Goal: Communication & Community: Answer question/provide support

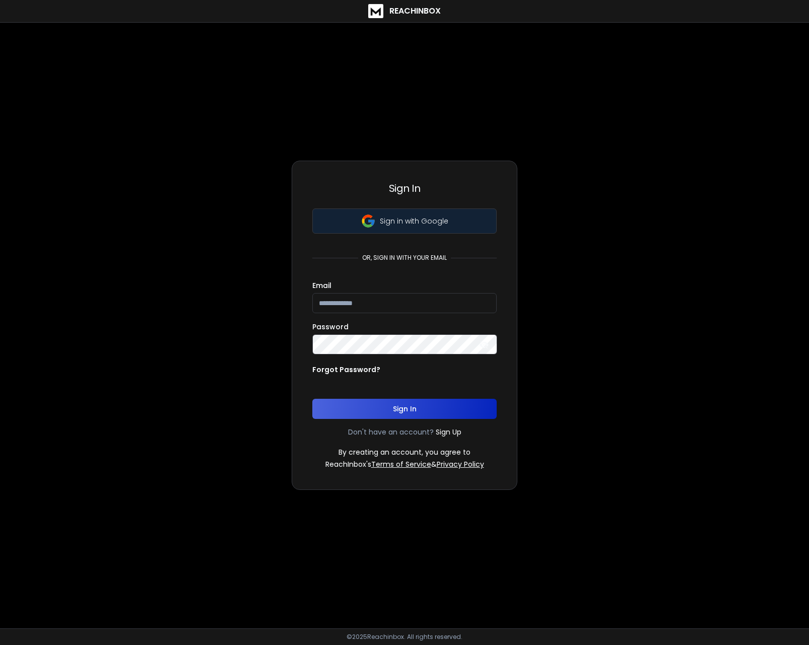
click at [398, 221] on p "Sign in with Google" at bounding box center [414, 221] width 68 height 10
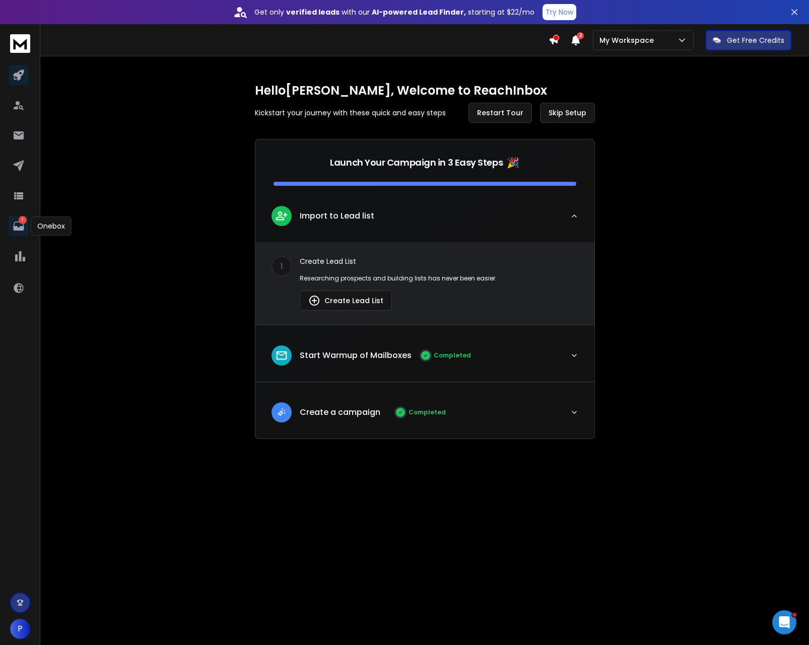
click at [15, 225] on icon at bounding box center [19, 226] width 12 height 12
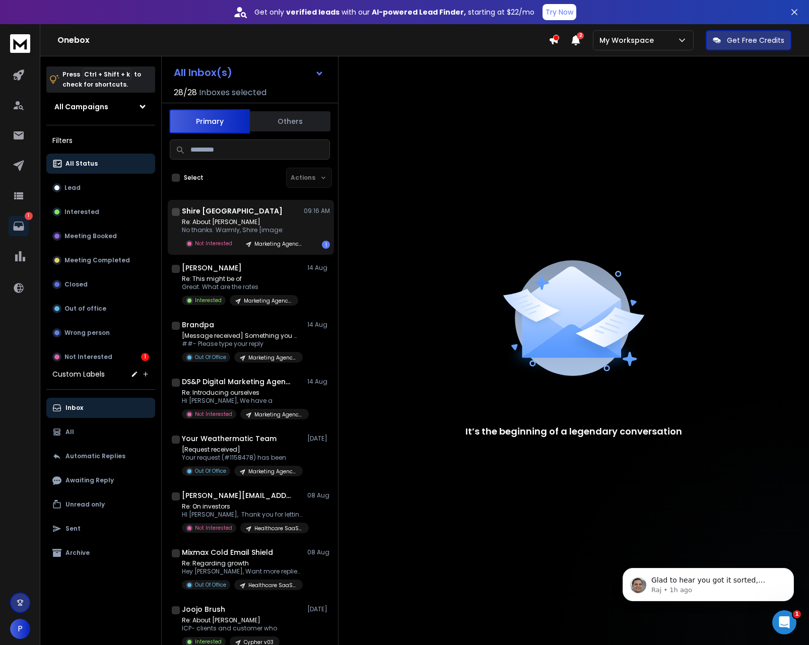
click at [251, 215] on div "Shire Lyon 09:16 AM" at bounding box center [256, 211] width 148 height 10
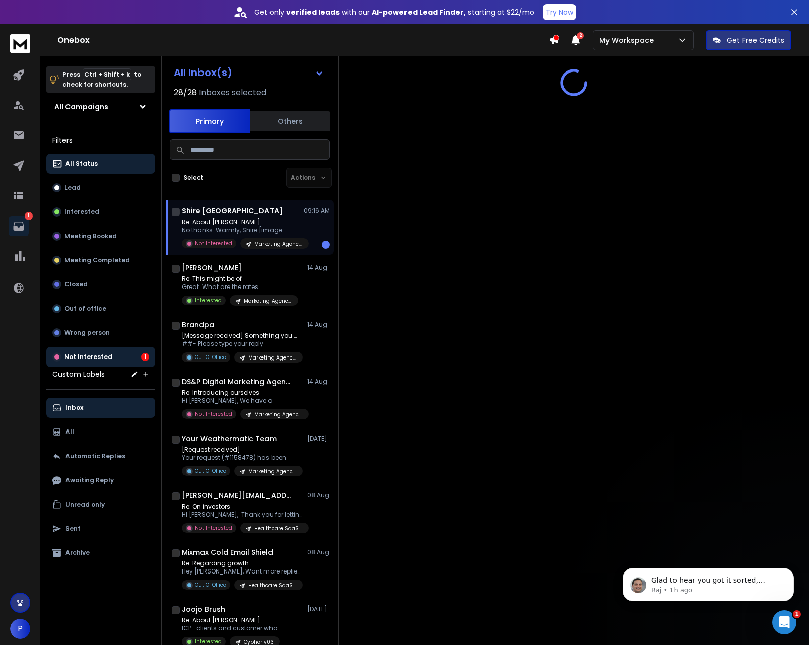
click at [89, 357] on p "Not Interested" at bounding box center [88, 357] width 48 height 8
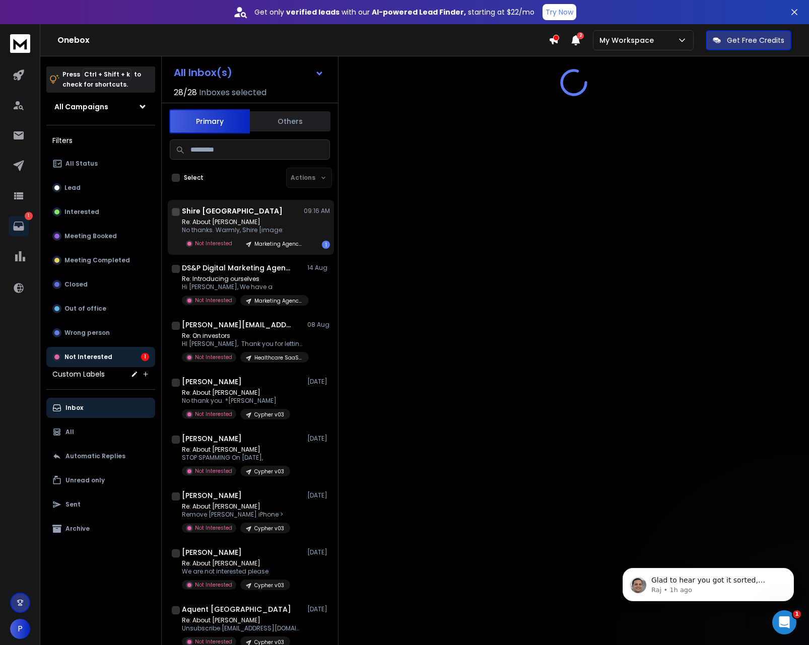
click at [249, 217] on div "Shire Lyon 09:16 AM Re: About Clay No thanks. Warmly, Shire [image: Not Interes…" at bounding box center [256, 227] width 148 height 43
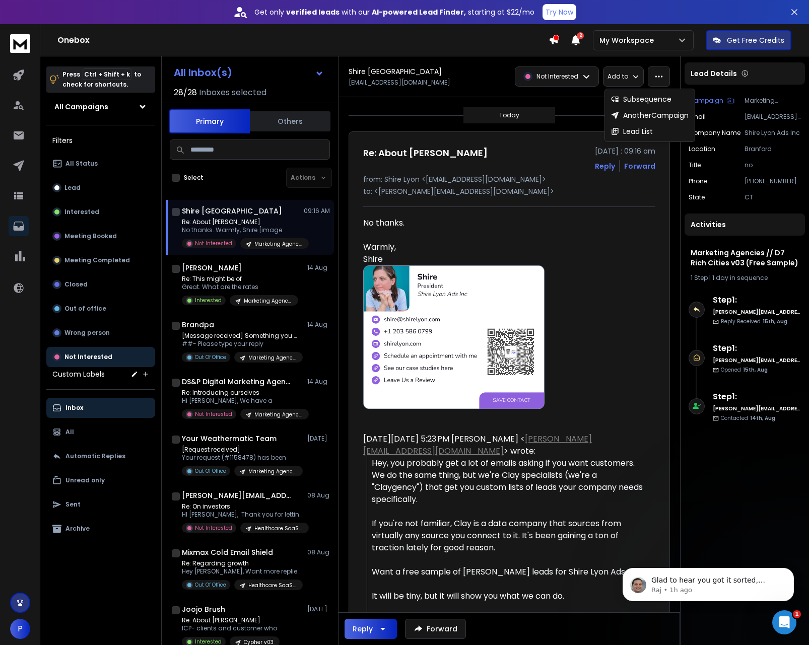
click at [641, 77] on div "Add to" at bounding box center [623, 76] width 40 height 19
click at [660, 70] on button "button" at bounding box center [659, 76] width 22 height 20
click at [552, 170] on div "Re: About Clay 15 August 2025 : 09:16 am Reply Forward" at bounding box center [509, 159] width 292 height 26
click at [353, 630] on div "Reply" at bounding box center [363, 629] width 20 height 10
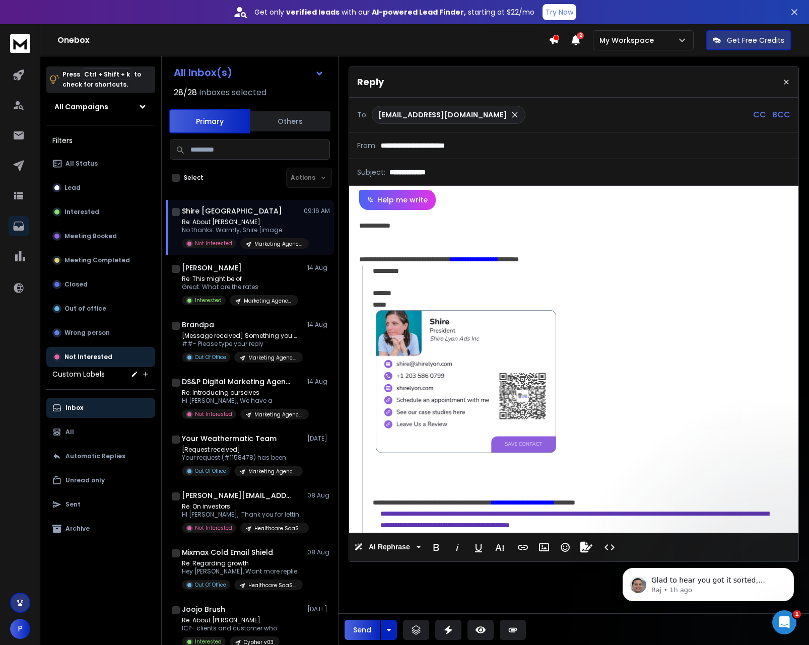
click at [360, 630] on button "Send" at bounding box center [362, 630] width 35 height 20
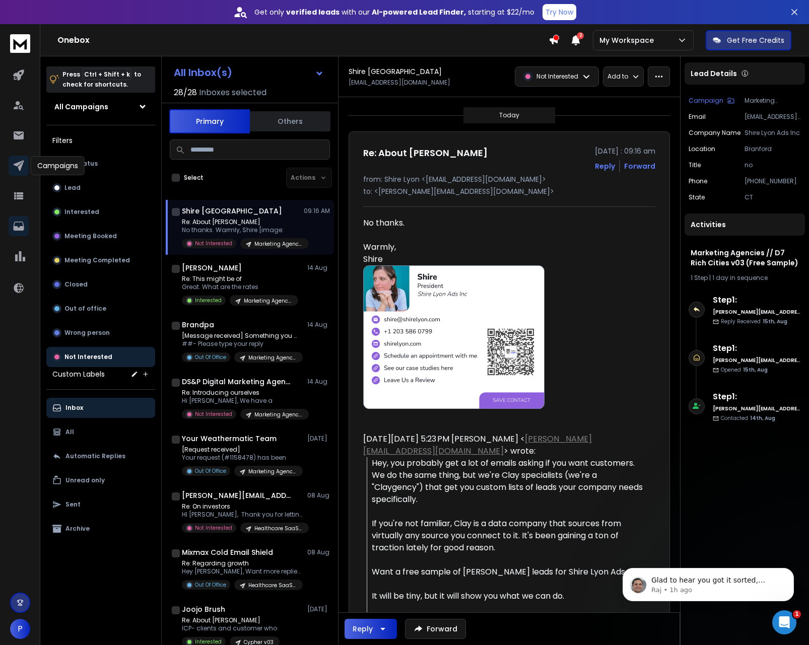
click at [10, 161] on link at bounding box center [19, 166] width 20 height 20
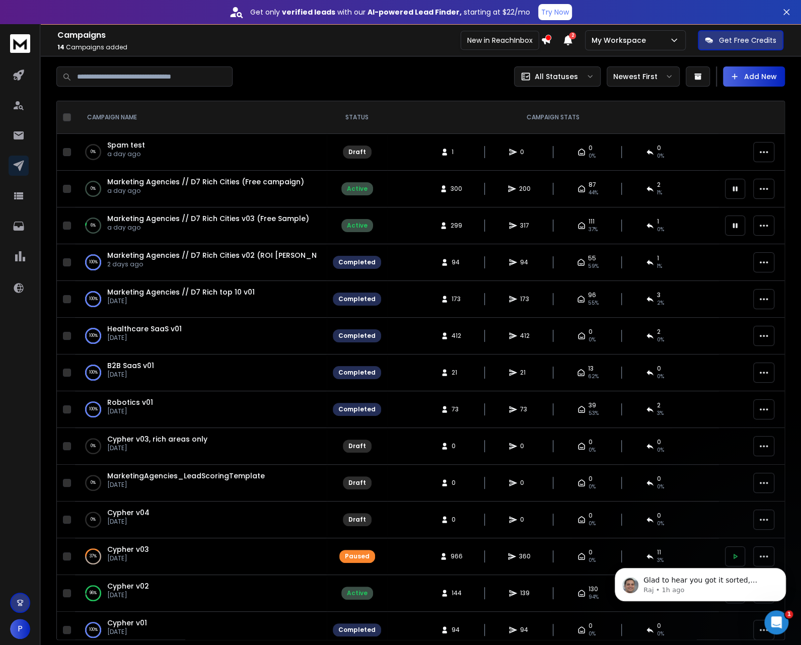
click at [566, 38] on icon at bounding box center [568, 40] width 9 height 10
click at [235, 216] on span "Marketing Agencies // D7 Rich Cities v03 (Free Sample)" at bounding box center [208, 219] width 202 height 10
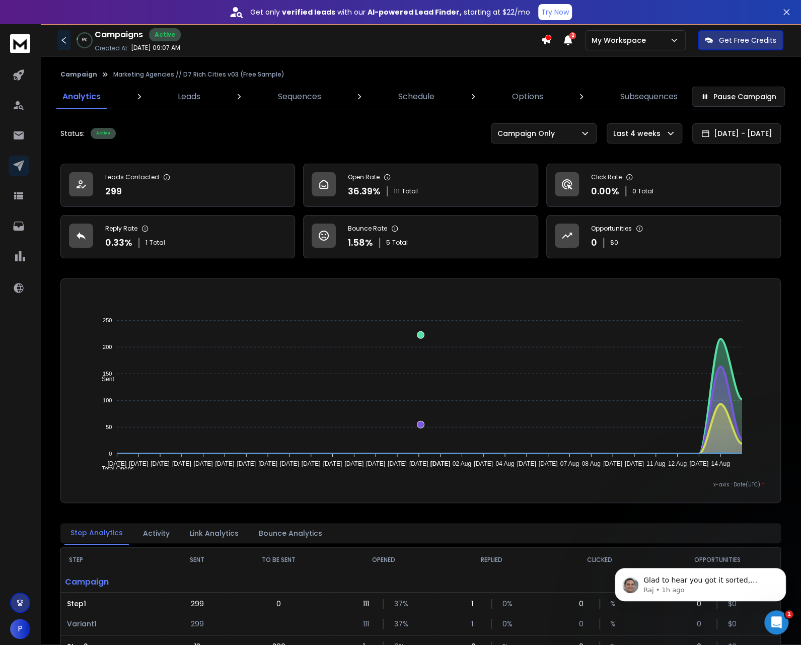
click at [60, 36] on icon at bounding box center [63, 40] width 9 height 9
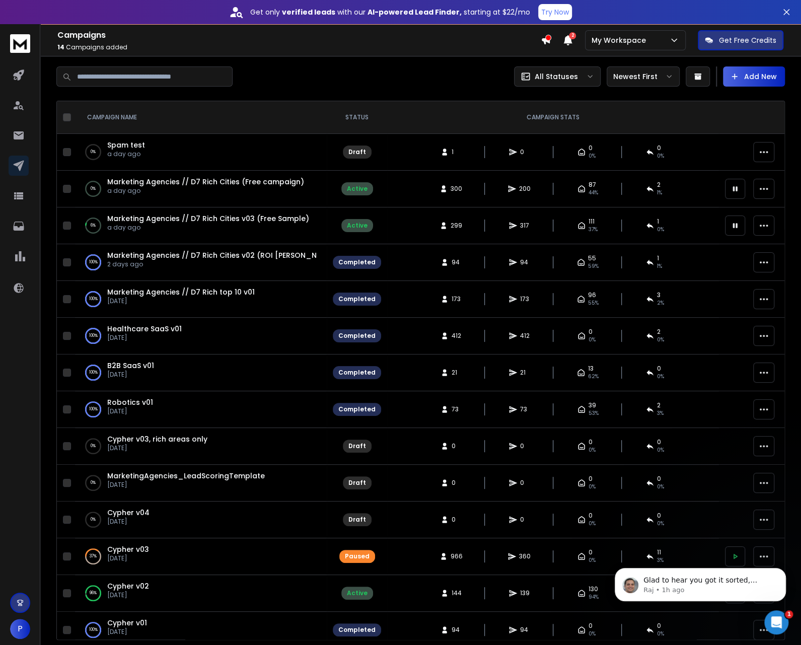
click at [52, 323] on div "Campaigns 14 Campaigns Added All Statuses Newest First Add New CAMPAIGN NAME ST…" at bounding box center [420, 353] width 761 height 594
click at [400, 89] on div "Campaigns 14 Campaigns Added All Statuses Newest First Add New CAMPAIGN NAME ST…" at bounding box center [420, 353] width 729 height 574
